Goal: Ask a question

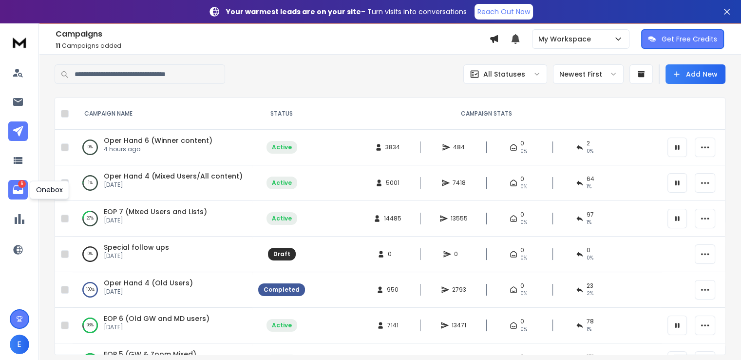
click at [18, 192] on icon at bounding box center [18, 189] width 10 height 9
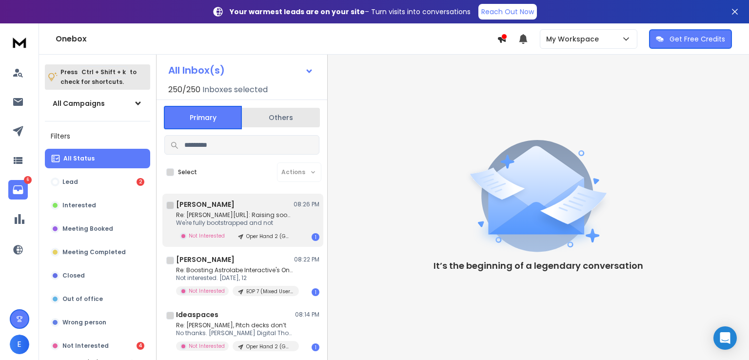
click at [241, 219] on p "We're fully bootstrapped and not" at bounding box center [234, 223] width 117 height 8
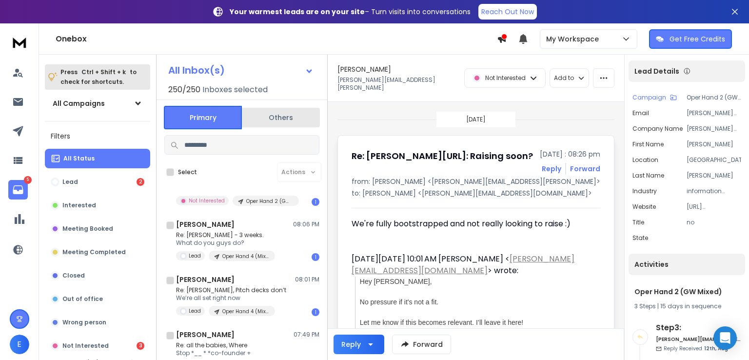
scroll to position [146, 0]
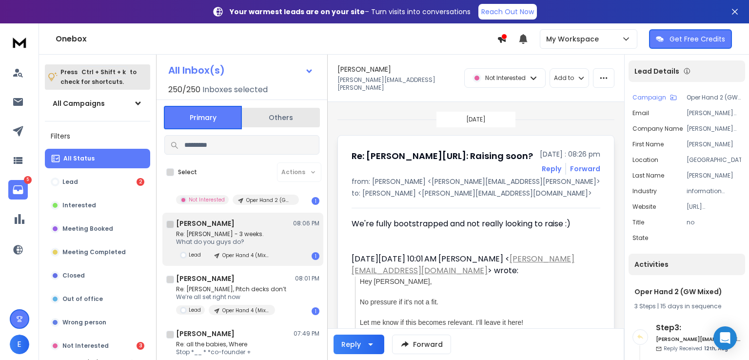
click at [245, 240] on p "What do you guys do?" at bounding box center [225, 242] width 99 height 8
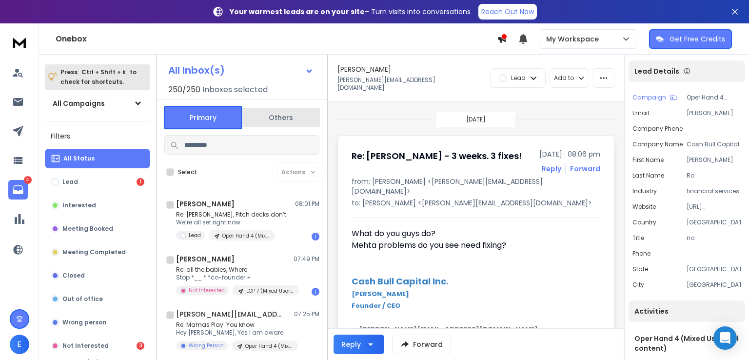
scroll to position [244, 0]
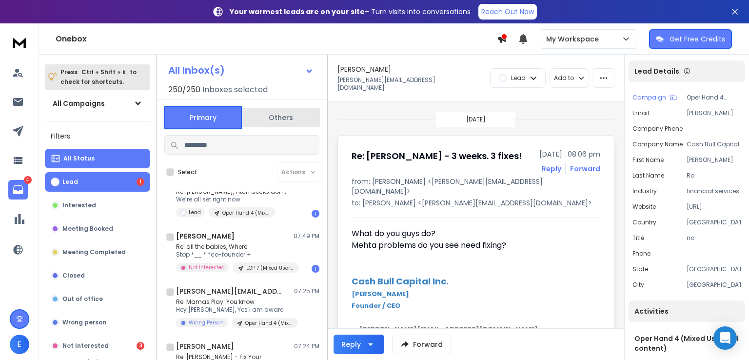
click at [69, 178] on p "Lead" at bounding box center [70, 182] width 16 height 8
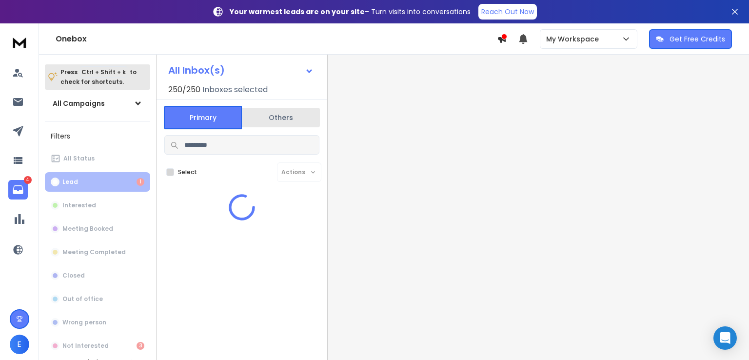
scroll to position [0, 0]
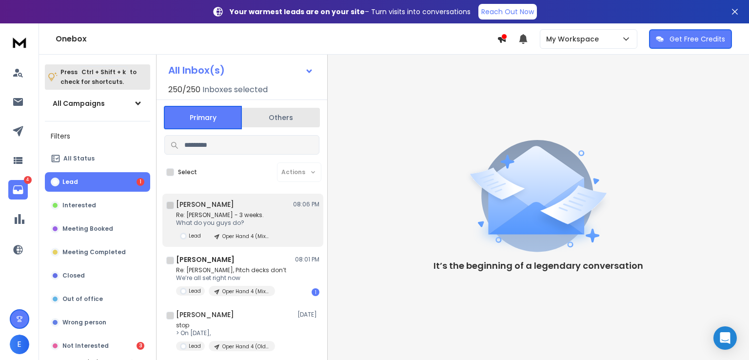
click at [241, 215] on p "Re: [PERSON_NAME] - 3 weeks." at bounding box center [225, 215] width 99 height 8
